Goal: Task Accomplishment & Management: Use online tool/utility

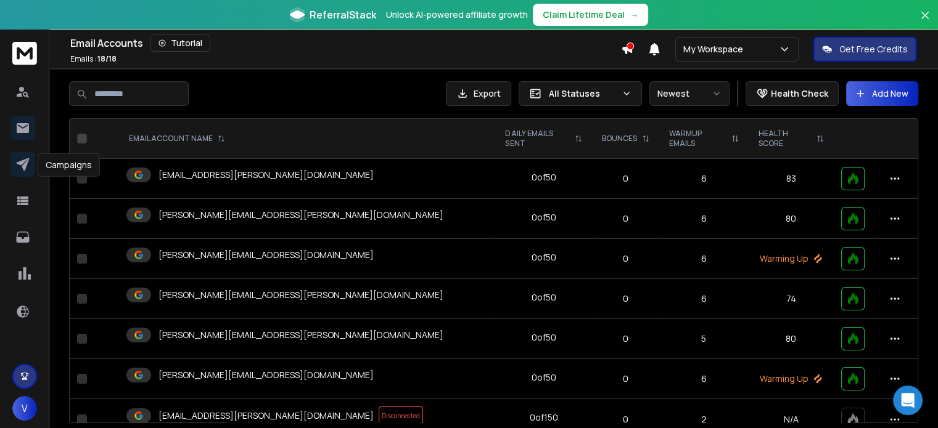
click at [31, 166] on link at bounding box center [22, 164] width 25 height 25
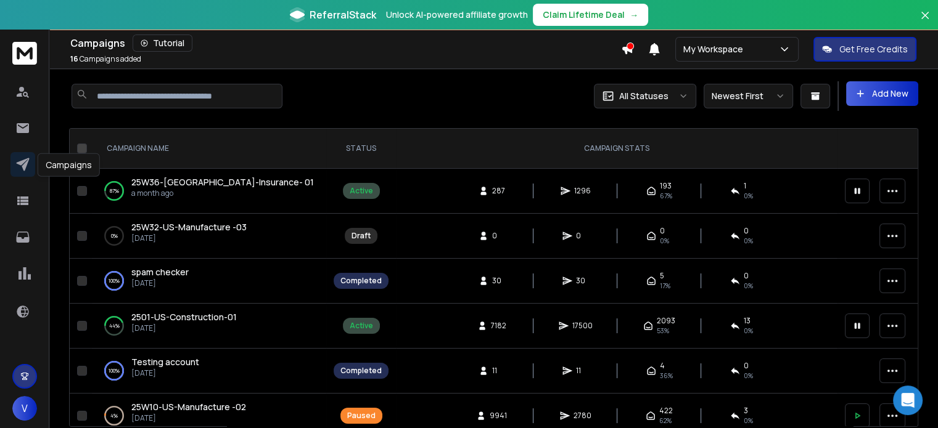
click at [185, 187] on span "25W36-[GEOGRAPHIC_DATA]-Insurance- 01" at bounding box center [222, 182] width 182 height 12
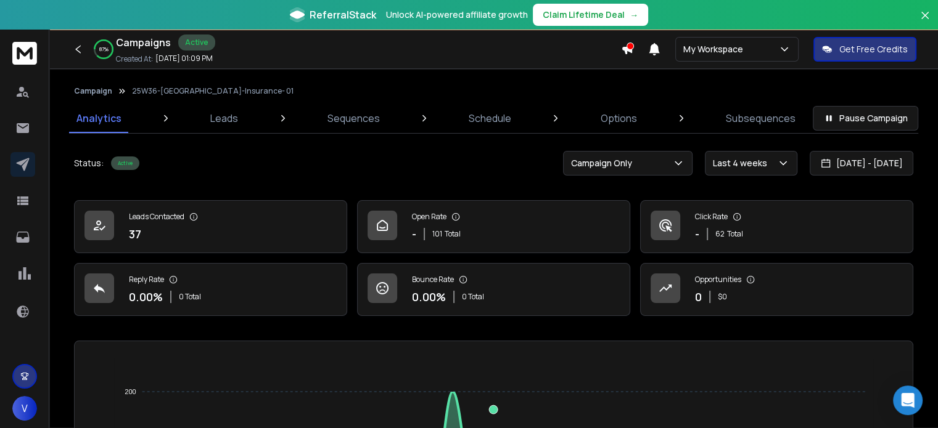
drag, startPoint x: 36, startPoint y: 168, endPoint x: 25, endPoint y: 160, distance: 13.9
click at [25, 160] on div at bounding box center [24, 166] width 28 height 29
click at [25, 160] on icon at bounding box center [22, 164] width 13 height 13
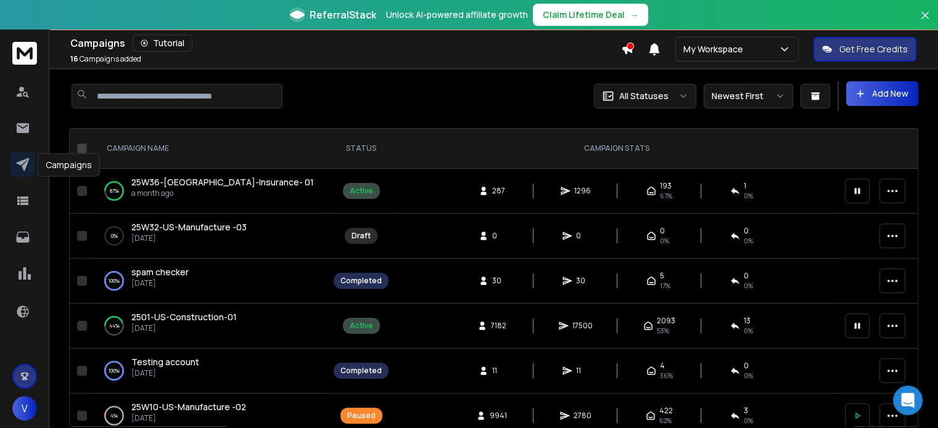
click at [215, 314] on span "2501-US-Construction-01" at bounding box center [183, 317] width 105 height 12
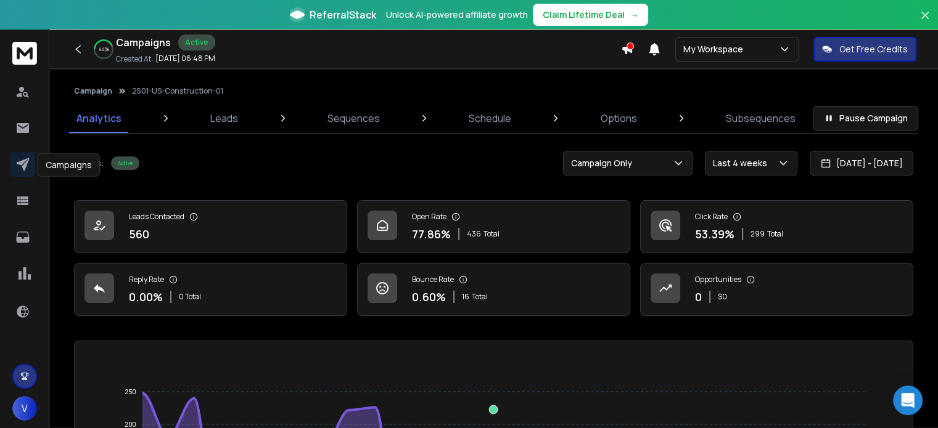
click at [14, 165] on link at bounding box center [22, 164] width 25 height 25
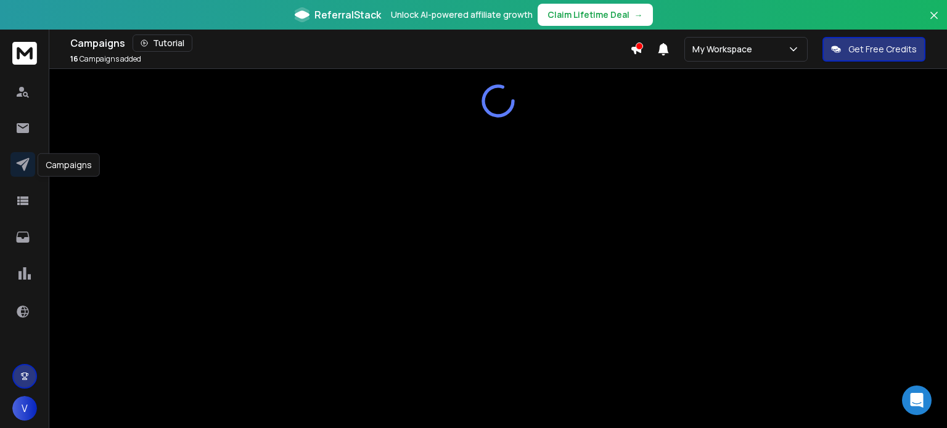
click at [27, 162] on icon at bounding box center [22, 164] width 13 height 13
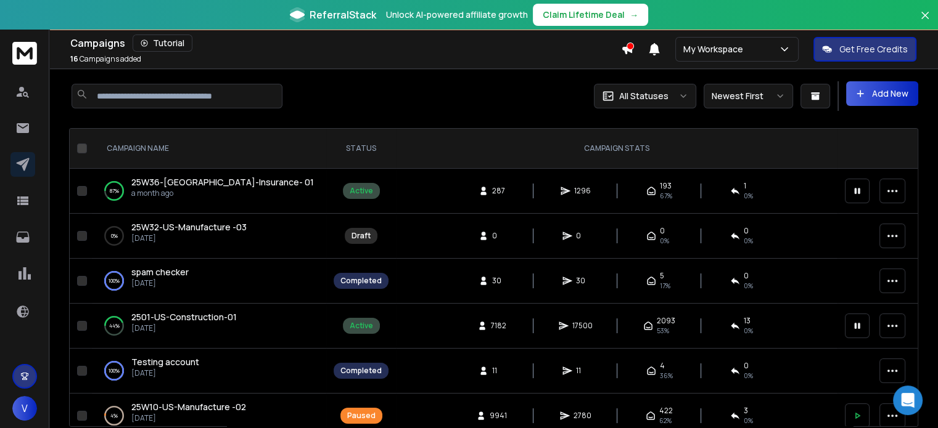
click at [219, 307] on td "44 % 2501-US-Construction-01 [DATE]" at bounding box center [209, 326] width 234 height 45
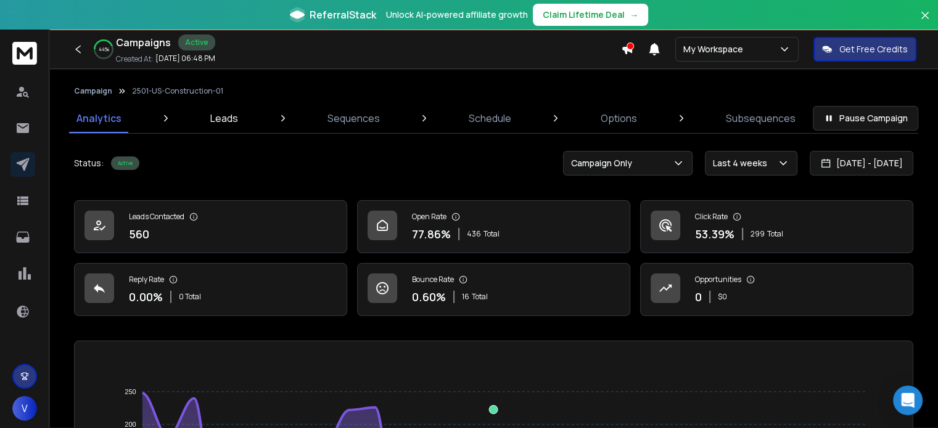
click at [227, 121] on p "Leads" at bounding box center [224, 118] width 28 height 15
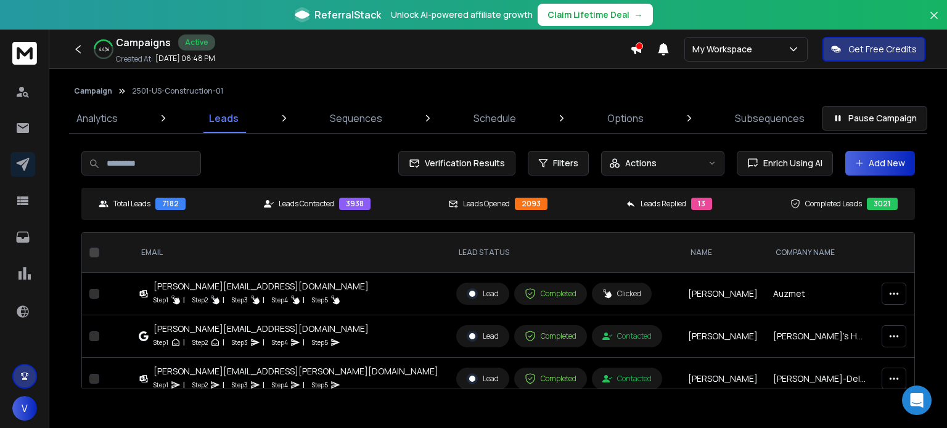
click at [558, 177] on div "Verification Results Filters Actions Enrich Using AI Add New Total Leads 7182 L…" at bounding box center [498, 264] width 834 height 226
click at [556, 152] on button "Filters" at bounding box center [558, 163] width 61 height 25
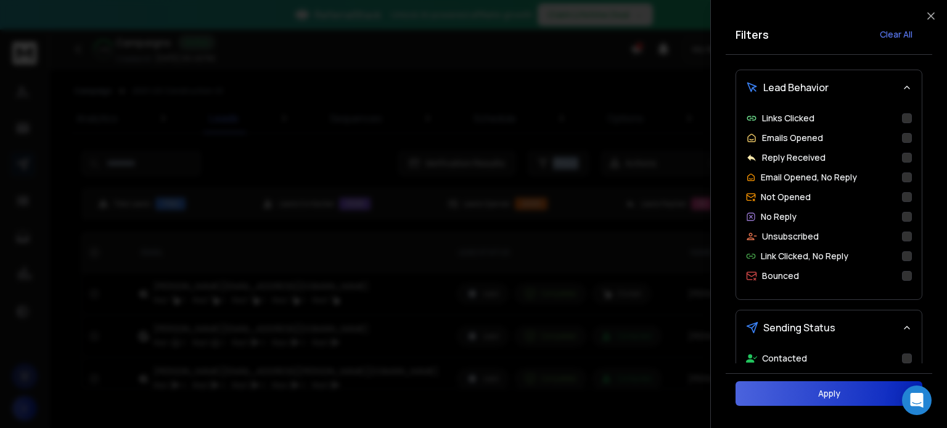
click at [902, 118] on button "Links Clicked" at bounding box center [907, 118] width 10 height 10
click at [869, 403] on button "Apply" at bounding box center [829, 394] width 187 height 25
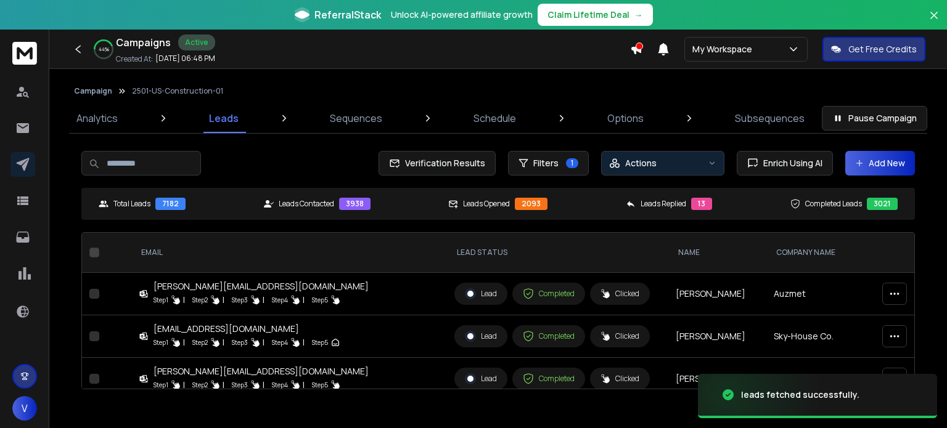
click at [678, 165] on div "Actions" at bounding box center [656, 163] width 94 height 12
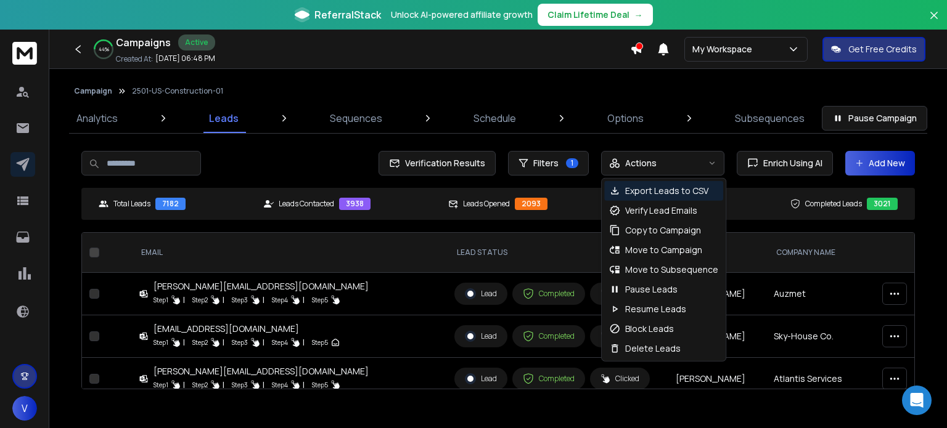
click at [681, 192] on p "Export Leads to CSV" at bounding box center [666, 191] width 83 height 12
